Goal: Task Accomplishment & Management: Manage account settings

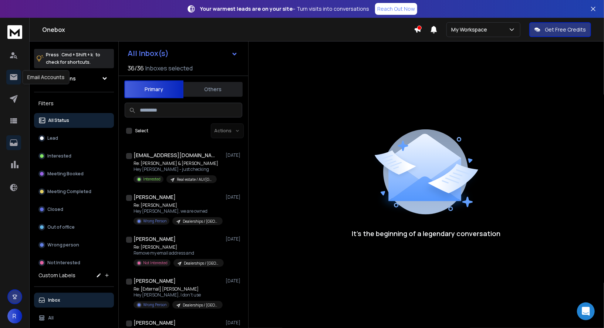
click at [7, 77] on link at bounding box center [13, 77] width 15 height 15
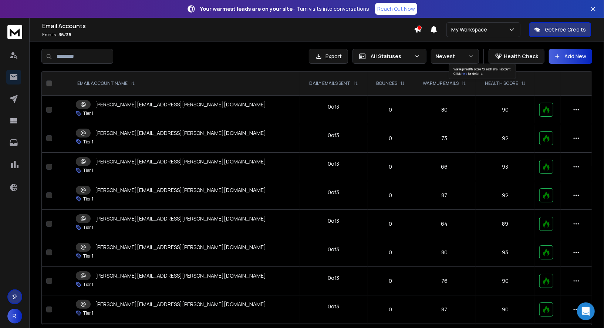
click at [485, 83] on p "HEALTH SCORE" at bounding box center [501, 83] width 33 height 6
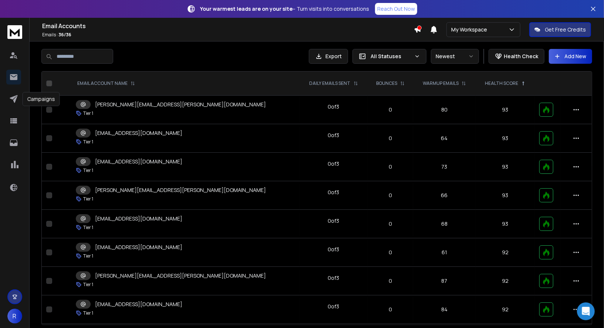
click at [20, 108] on div at bounding box center [14, 99] width 17 height 17
click at [13, 97] on icon at bounding box center [14, 99] width 8 height 8
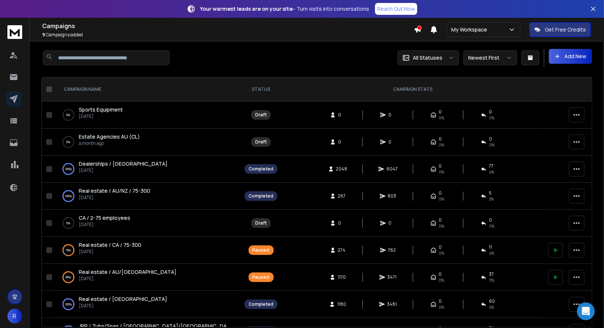
scroll to position [21, 0]
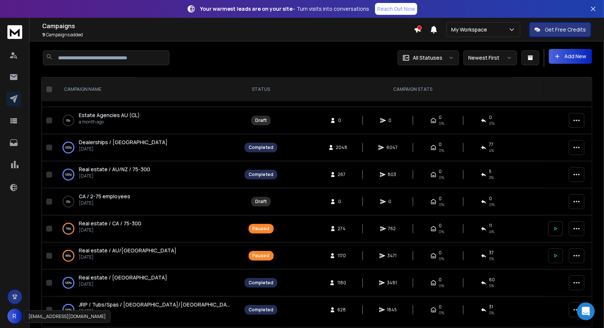
click at [12, 317] on span "R" at bounding box center [14, 315] width 15 height 15
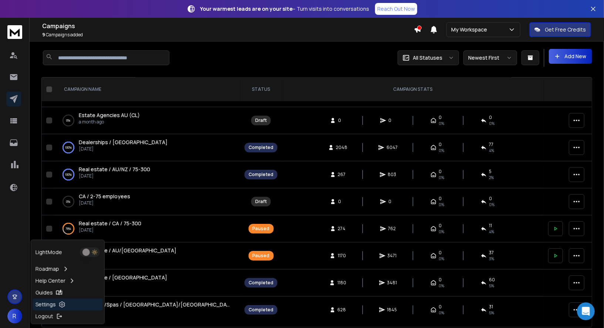
click at [45, 307] on p "Settings" at bounding box center [46, 304] width 20 height 7
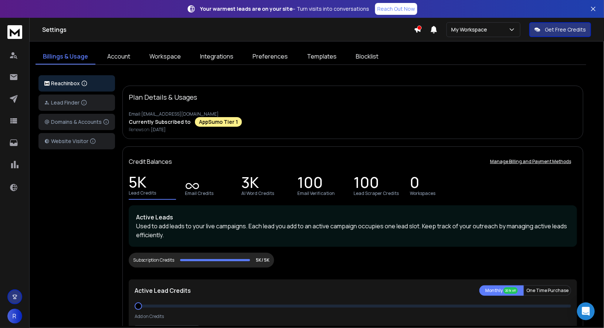
click at [128, 59] on link "Account" at bounding box center [119, 57] width 38 height 16
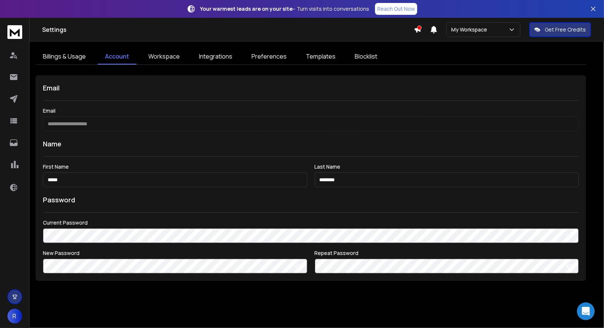
click at [158, 62] on link "Workspace" at bounding box center [164, 57] width 46 height 16
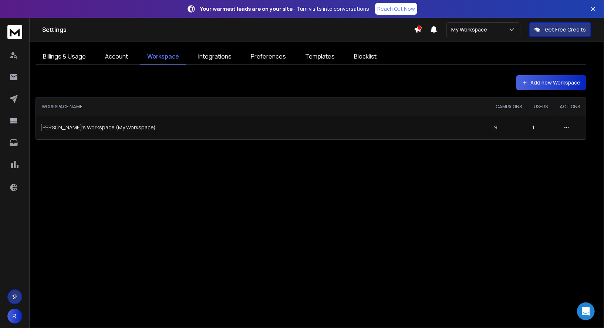
click at [289, 131] on td "[PERSON_NAME]'s Workspace (My Workspace)" at bounding box center [263, 127] width 454 height 24
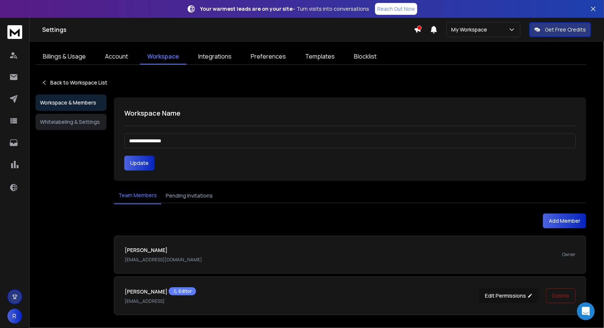
click at [111, 57] on link "Account" at bounding box center [117, 57] width 38 height 16
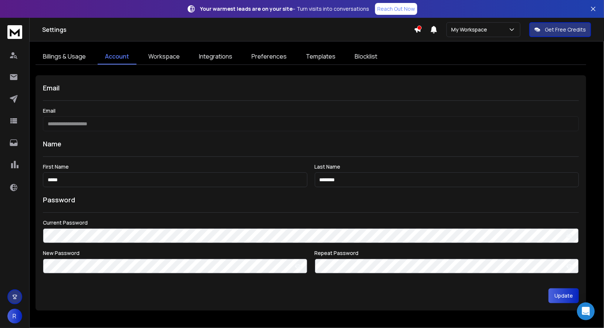
click at [567, 237] on icon at bounding box center [570, 235] width 7 height 7
click at [571, 291] on button "Update" at bounding box center [564, 295] width 30 height 15
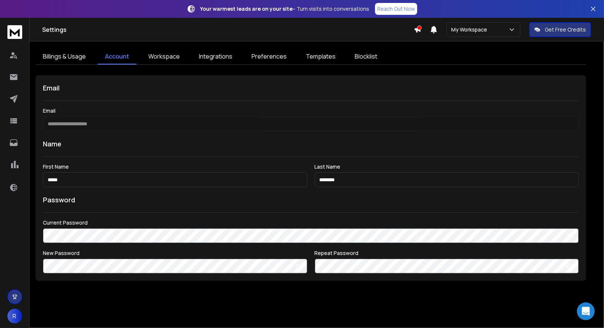
click at [279, 295] on div "**********" at bounding box center [311, 197] width 551 height 245
click at [10, 78] on icon at bounding box center [13, 77] width 9 height 9
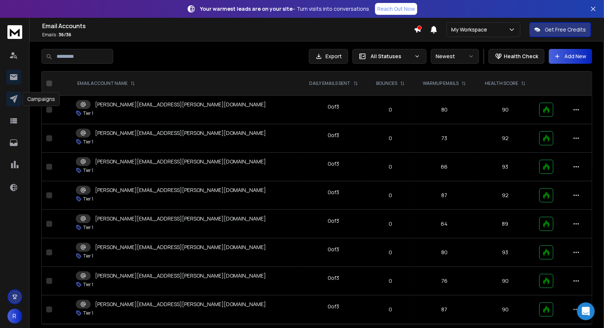
click at [17, 104] on link at bounding box center [13, 98] width 15 height 15
